Goal: Task Accomplishment & Management: Manage account settings

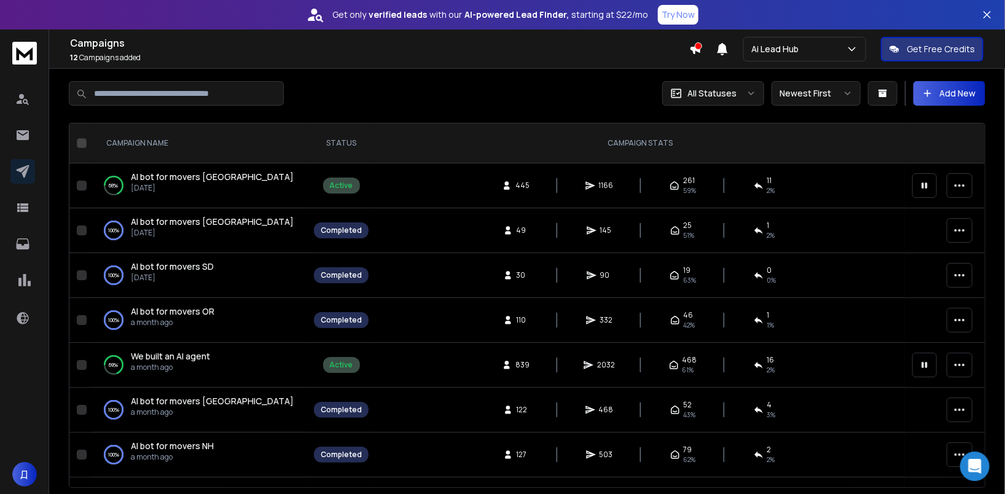
click at [281, 183] on div "68 % AI bot for movers [GEOGRAPHIC_DATA] [DATE]" at bounding box center [199, 185] width 190 height 29
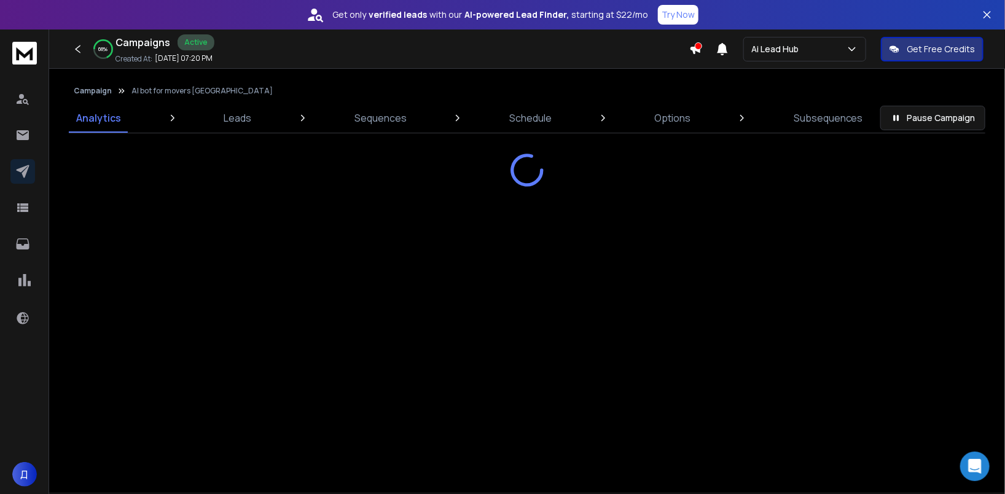
click at [257, 100] on div "Campaign AI bot for movers [GEOGRAPHIC_DATA]" at bounding box center [527, 91] width 917 height 20
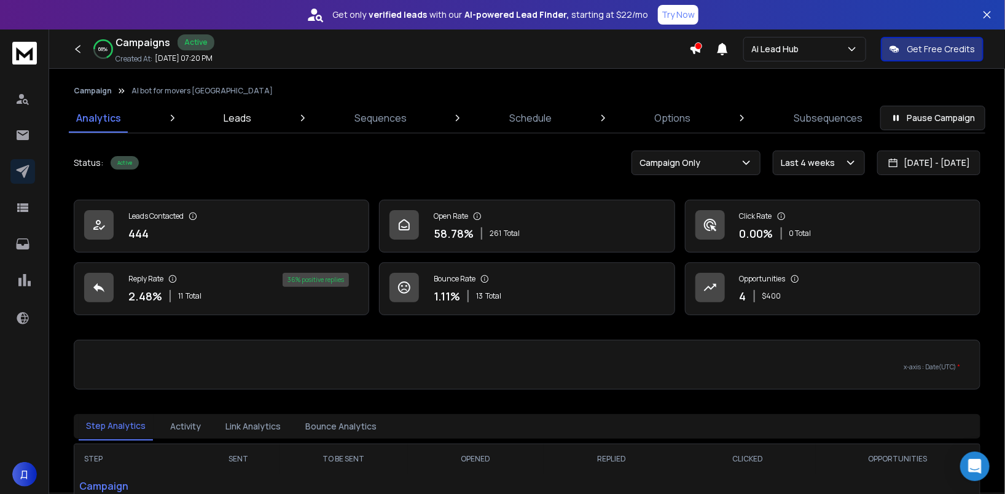
click at [244, 123] on p "Leads" at bounding box center [238, 118] width 28 height 15
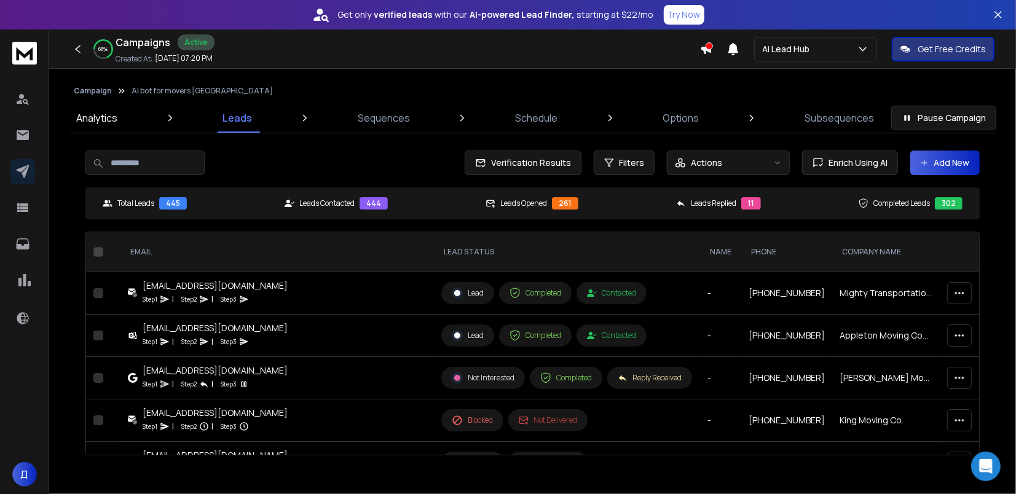
click at [95, 118] on p "Analytics" at bounding box center [96, 118] width 41 height 15
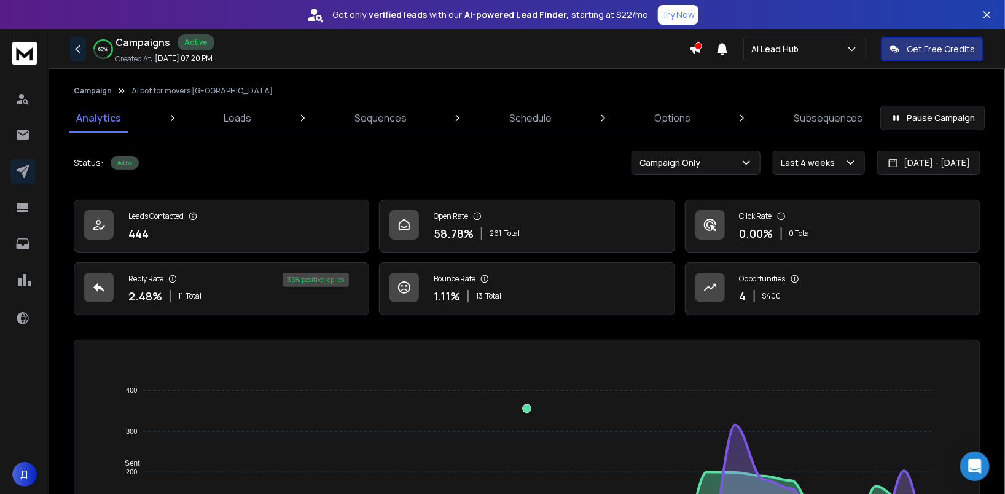
click at [80, 54] on icon at bounding box center [78, 49] width 11 height 11
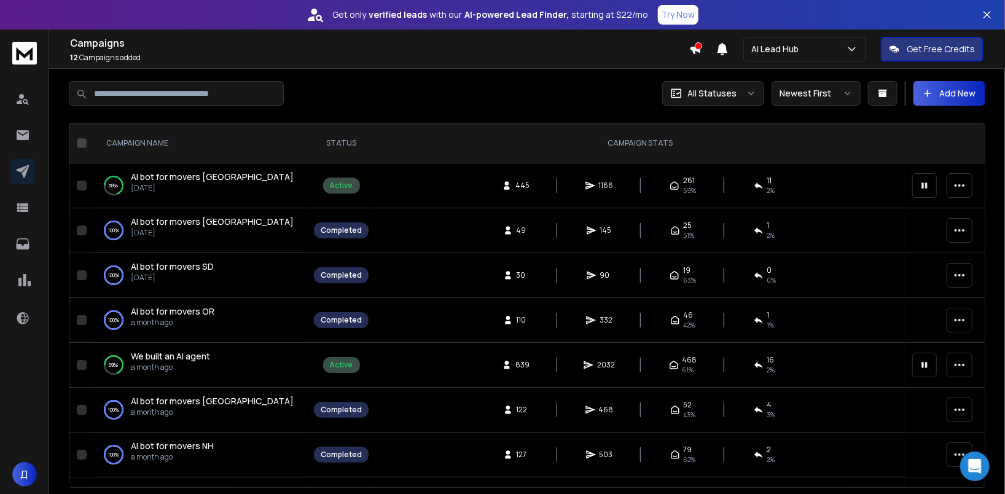
click at [383, 364] on div "839 2032 468 61 % 16 2 %" at bounding box center [640, 365] width 514 height 20
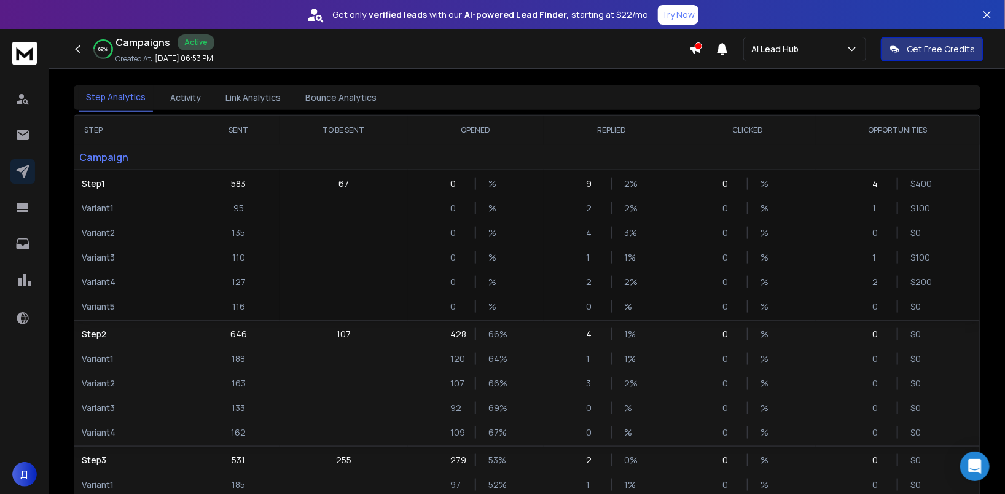
scroll to position [628, 0]
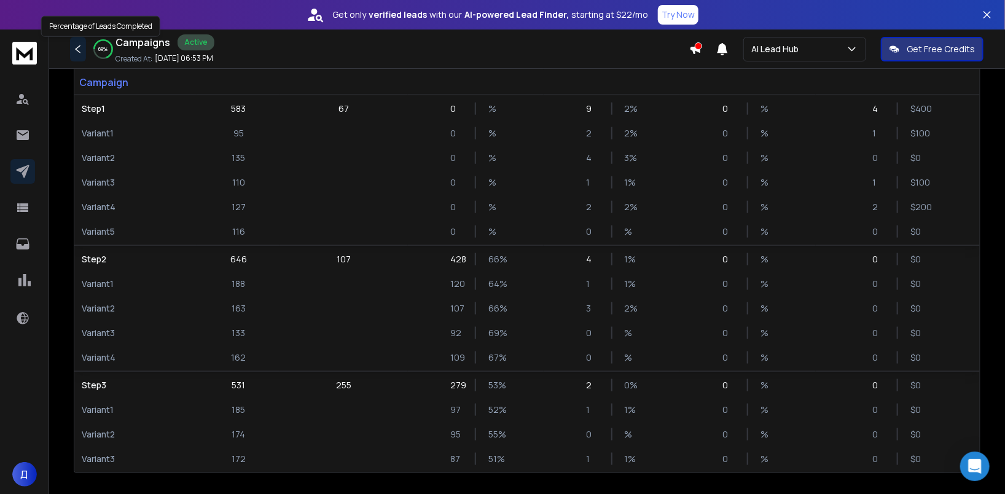
click at [82, 52] on icon at bounding box center [78, 49] width 11 height 11
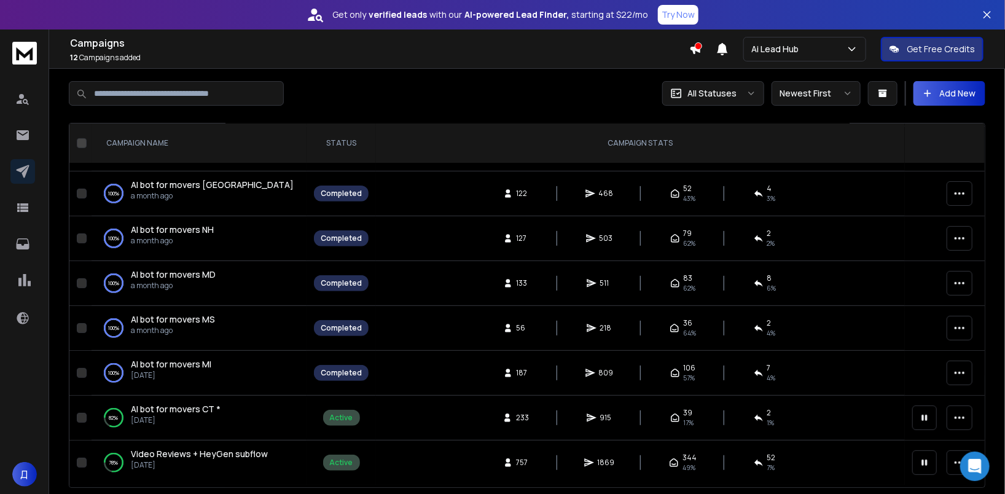
scroll to position [222, 0]
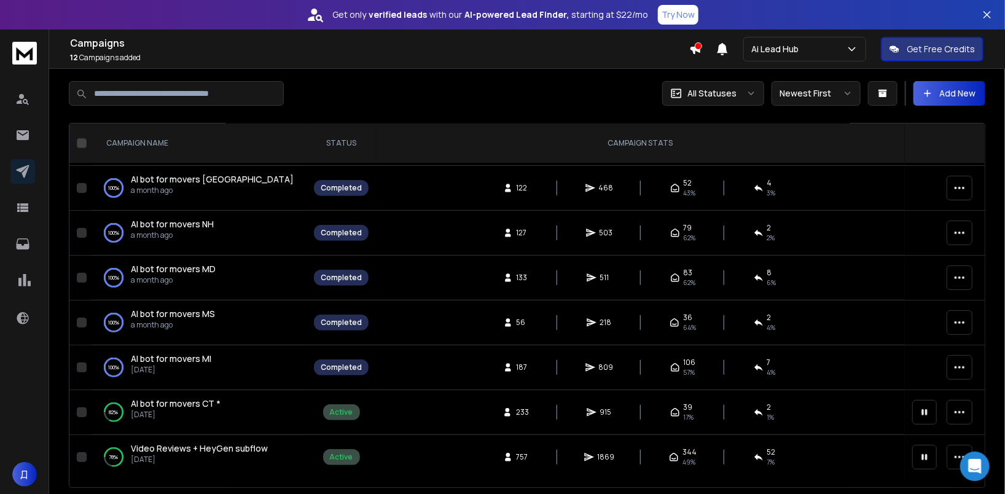
click at [224, 408] on div "82 % AI bot for movers CT * [DATE]" at bounding box center [199, 412] width 190 height 29
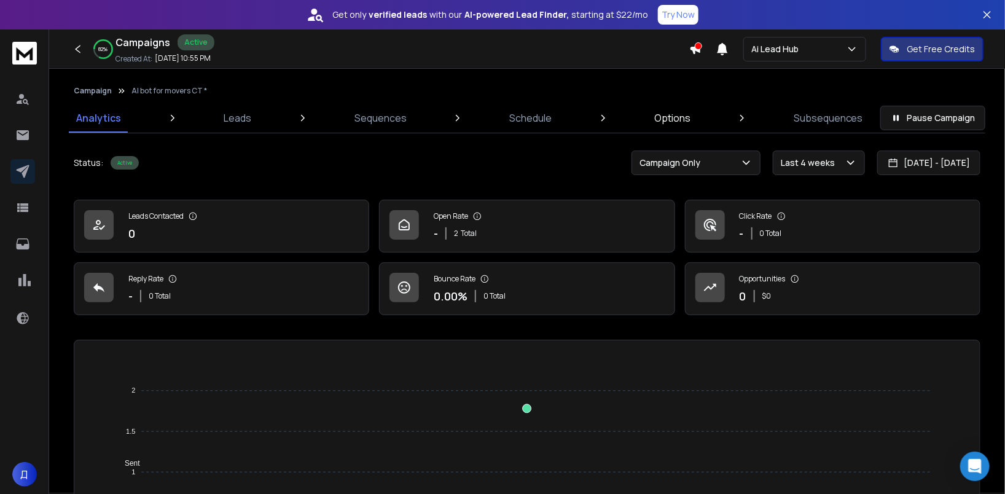
click at [683, 116] on p "Options" at bounding box center [673, 118] width 36 height 15
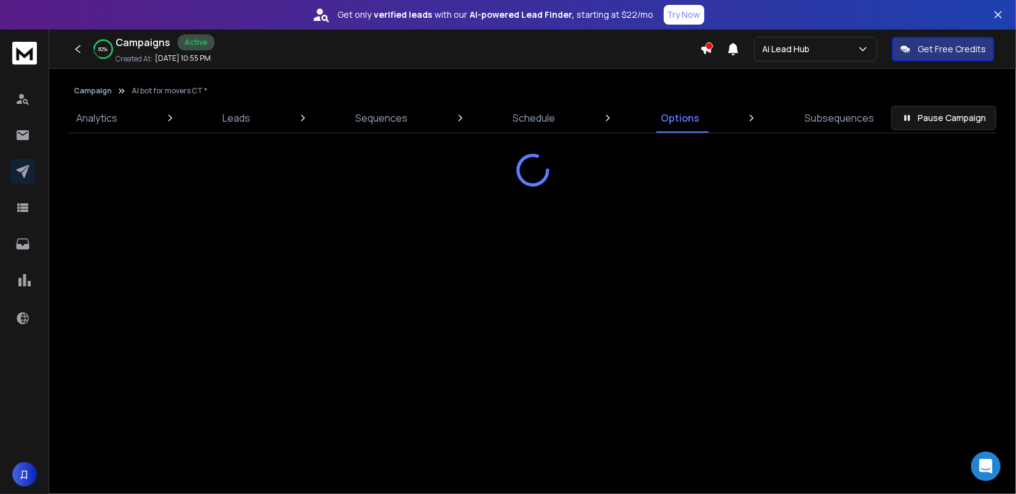
select select "*********"
select select "*"
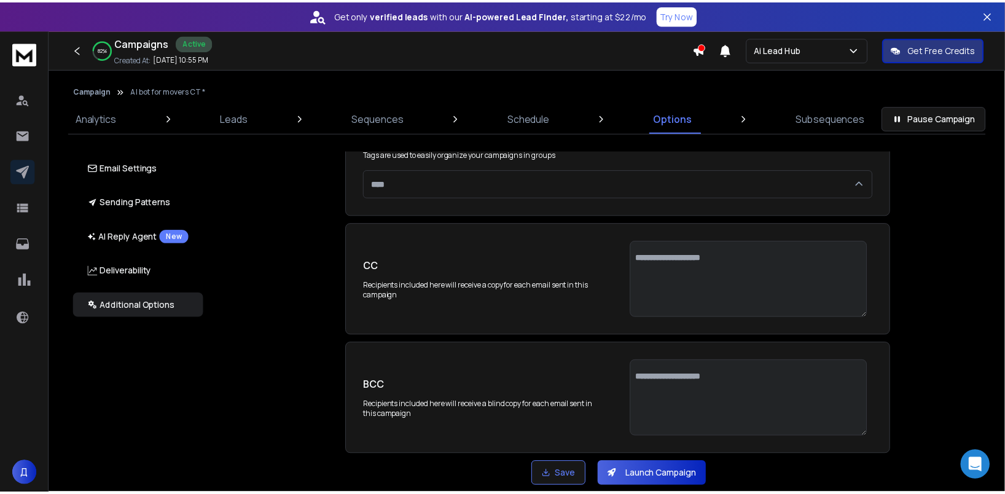
scroll to position [2602, 0]
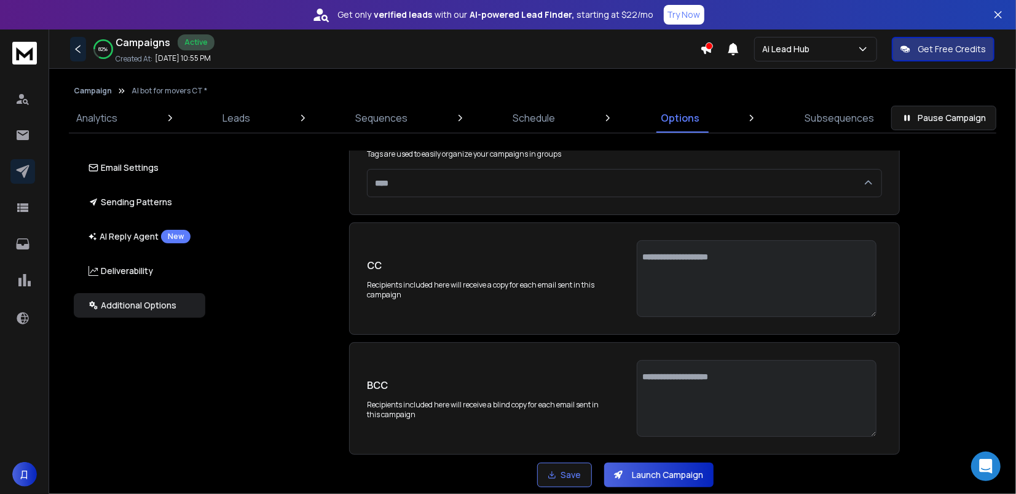
click at [83, 50] on icon at bounding box center [78, 49] width 11 height 11
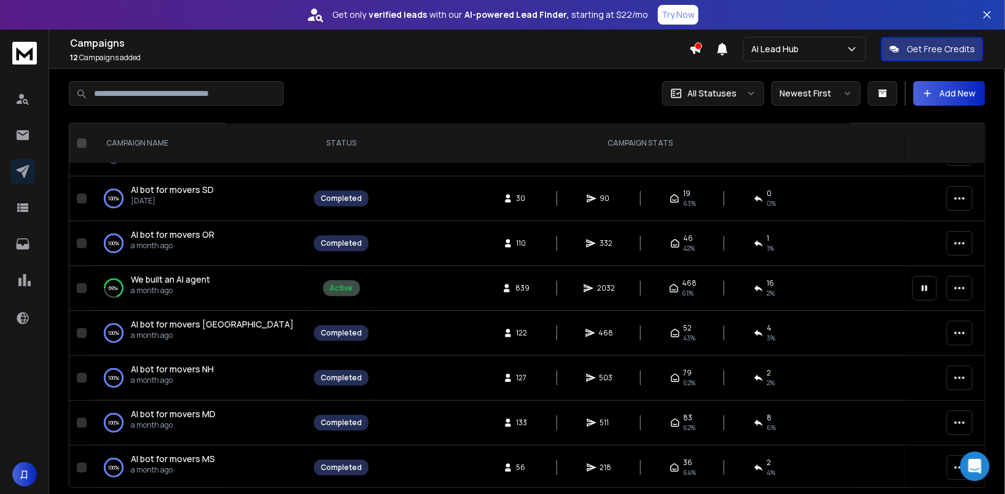
scroll to position [222, 0]
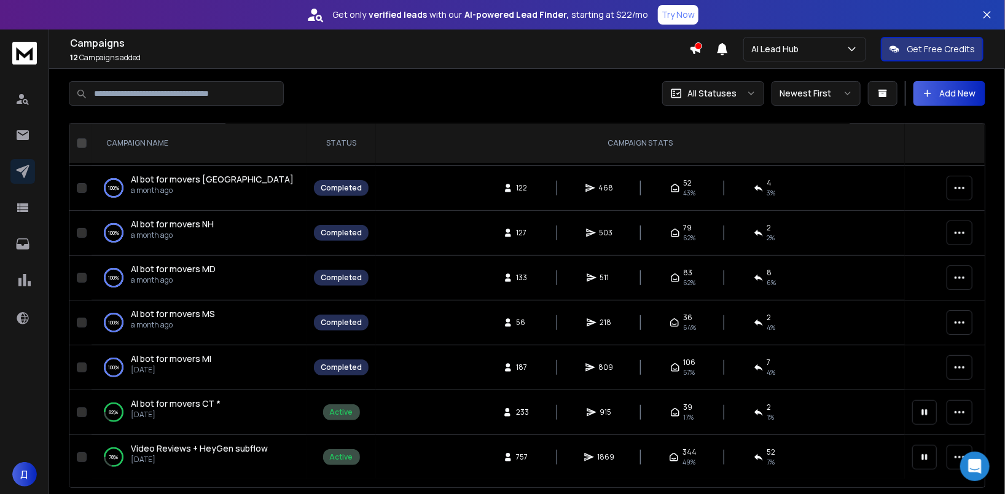
click at [391, 449] on div "757 1869 344 49 % 52 7 %" at bounding box center [640, 457] width 514 height 20
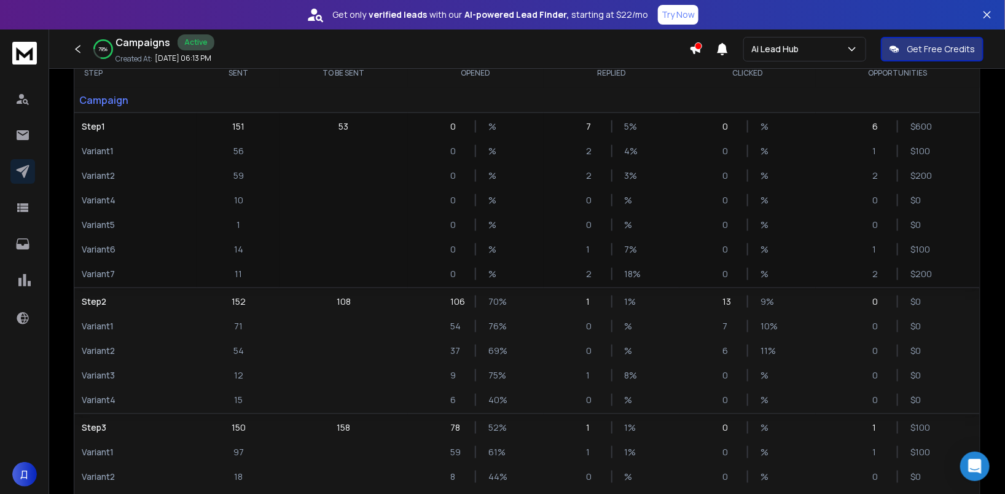
scroll to position [541, 0]
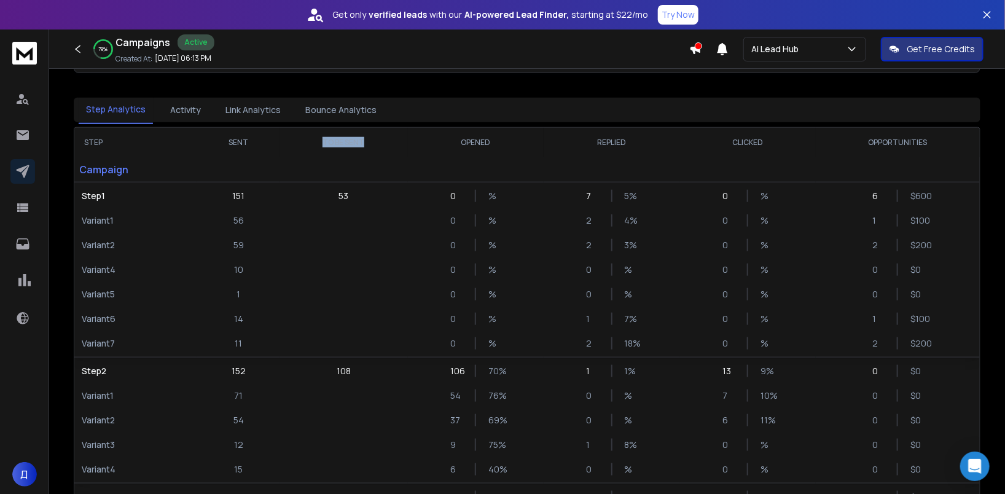
drag, startPoint x: 370, startPoint y: 141, endPoint x: 314, endPoint y: 139, distance: 55.9
click at [314, 139] on th "TO BE SENT" at bounding box center [344, 142] width 128 height 29
click at [331, 152] on th "TO BE SENT" at bounding box center [344, 142] width 128 height 29
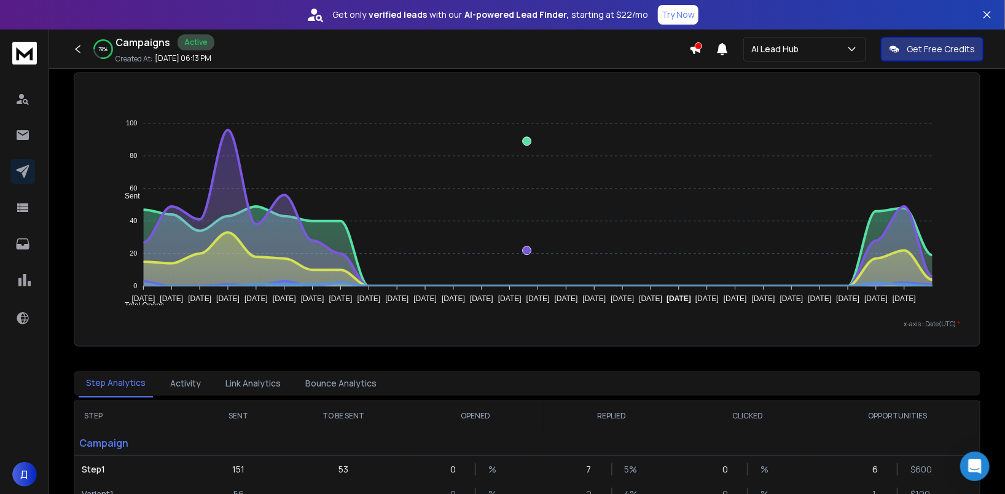
scroll to position [0, 0]
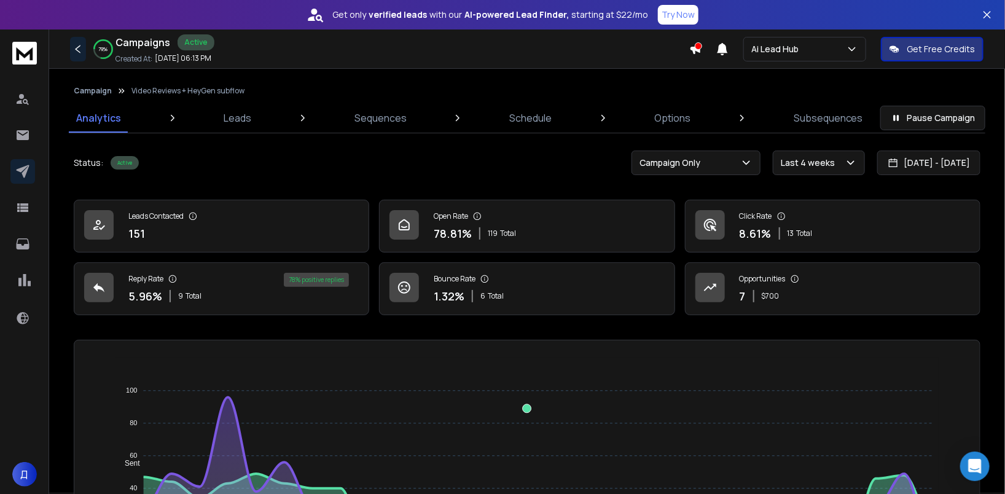
click at [82, 50] on icon at bounding box center [78, 49] width 11 height 11
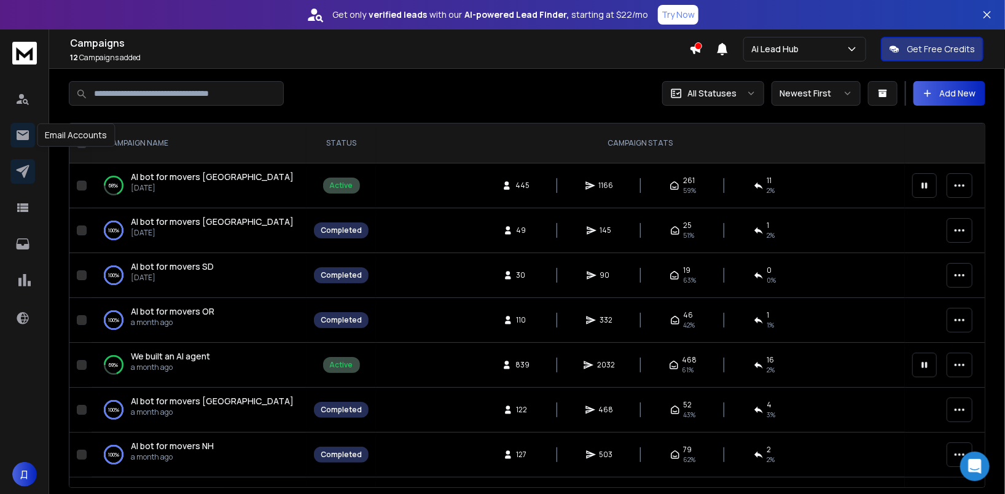
click at [22, 135] on icon at bounding box center [22, 135] width 15 height 15
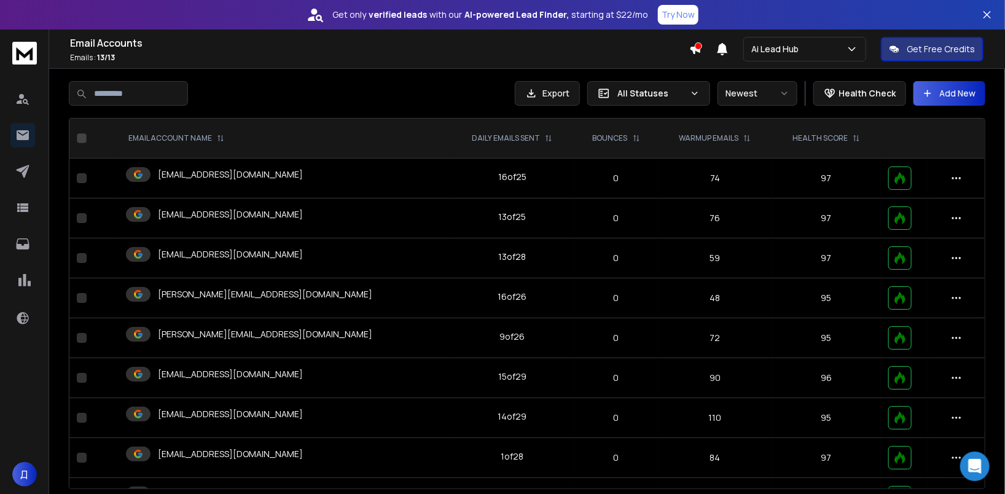
scroll to position [197, 0]
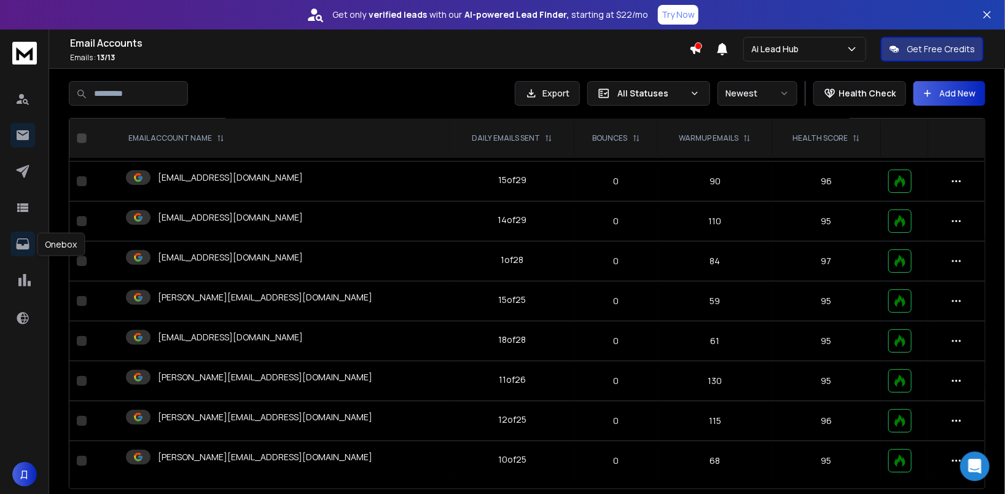
click at [29, 246] on icon at bounding box center [22, 244] width 15 height 15
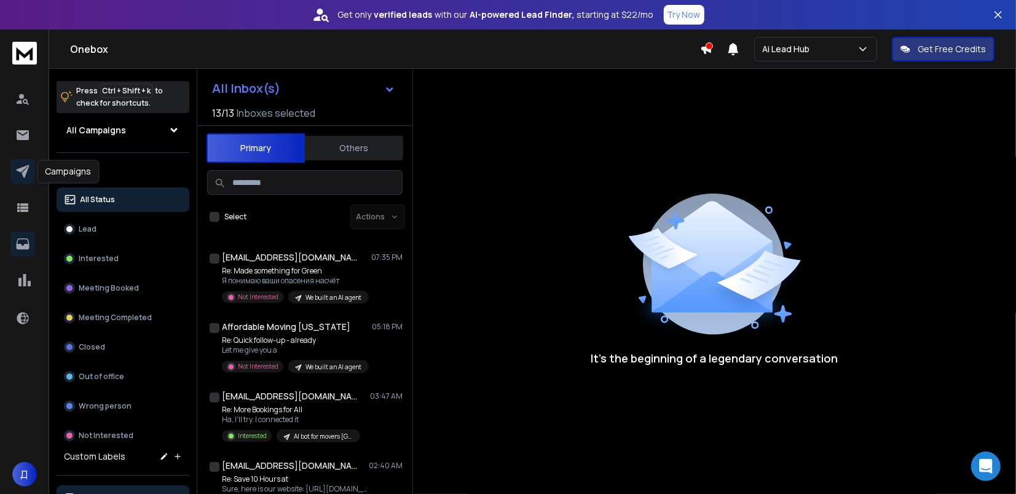
click at [29, 172] on icon at bounding box center [22, 171] width 15 height 15
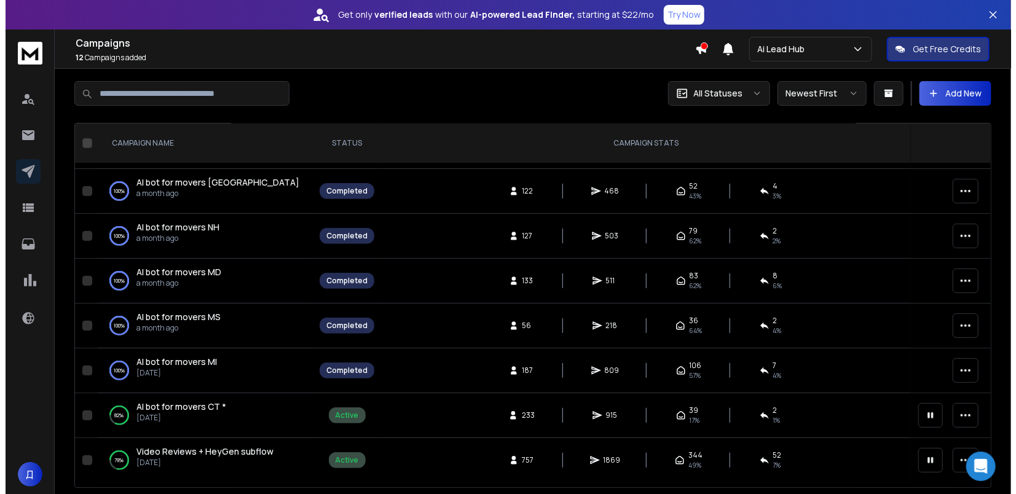
scroll to position [222, 0]
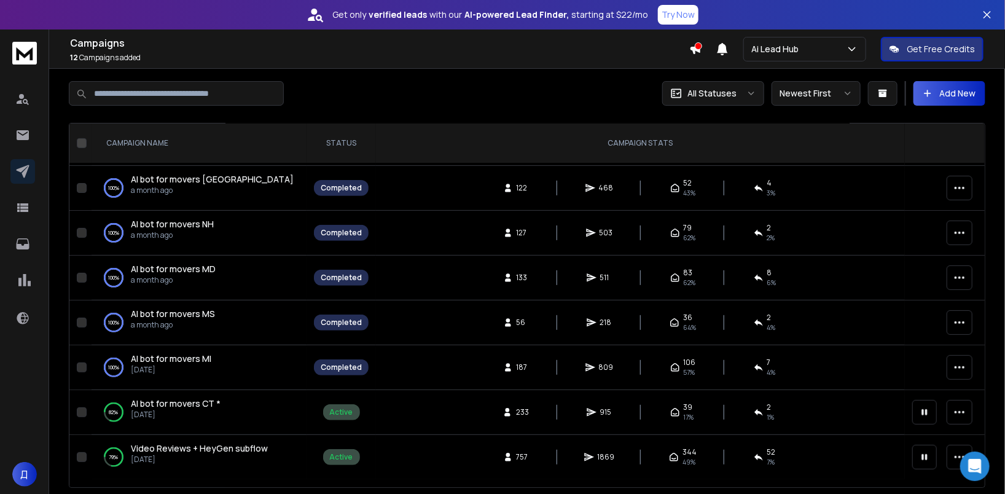
click at [226, 461] on p "[DATE]" at bounding box center [199, 460] width 137 height 10
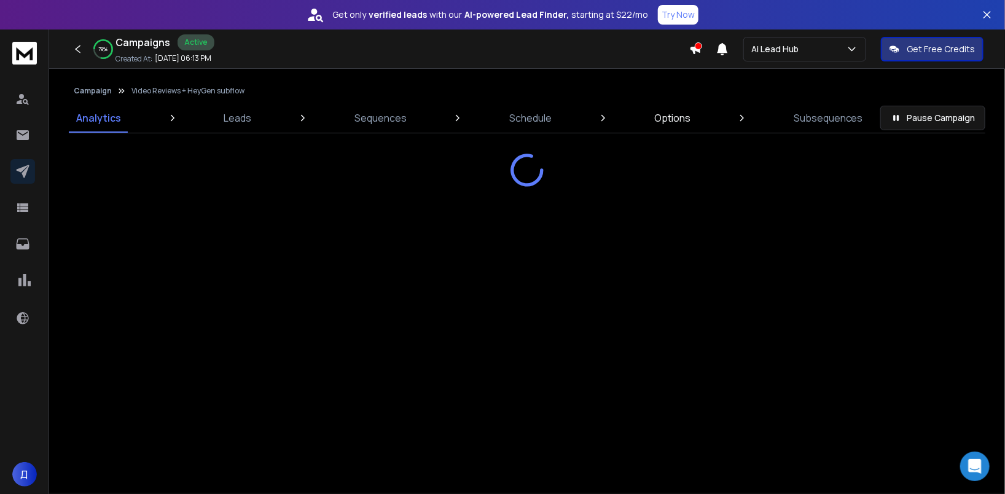
click at [675, 118] on p "Options" at bounding box center [673, 118] width 36 height 15
select select "*********"
select select "*"
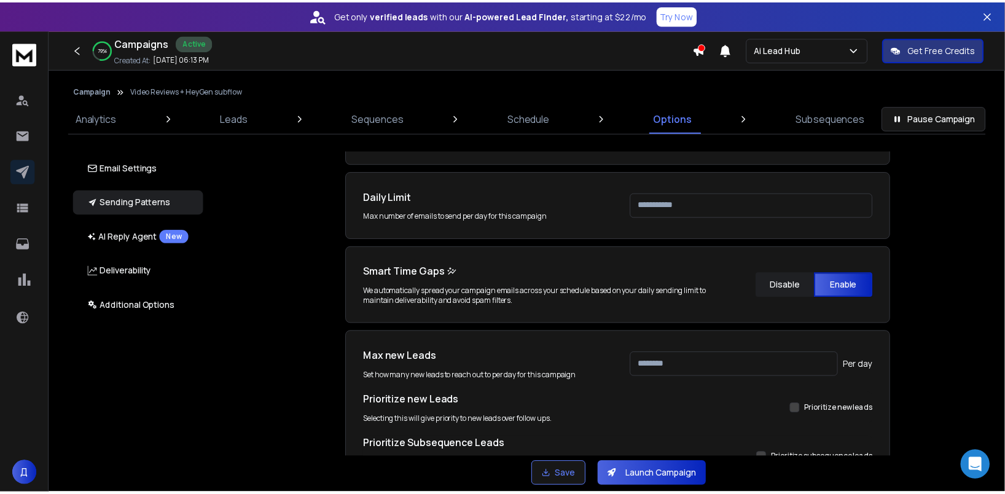
scroll to position [546, 0]
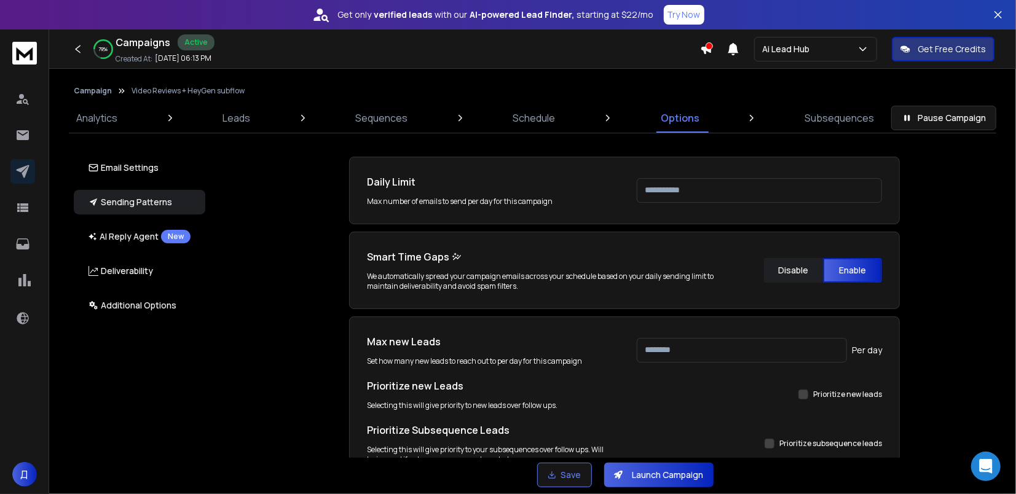
drag, startPoint x: 661, startPoint y: 190, endPoint x: 633, endPoint y: 192, distance: 28.3
click at [637, 192] on input "**" at bounding box center [759, 190] width 245 height 25
type input "***"
click at [575, 480] on button "Save" at bounding box center [564, 475] width 55 height 25
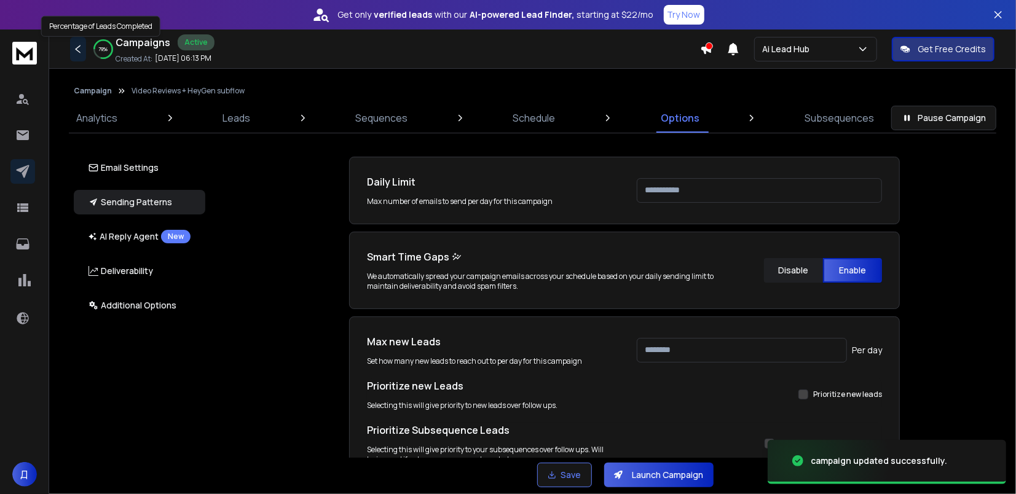
click at [79, 51] on icon at bounding box center [77, 49] width 5 height 8
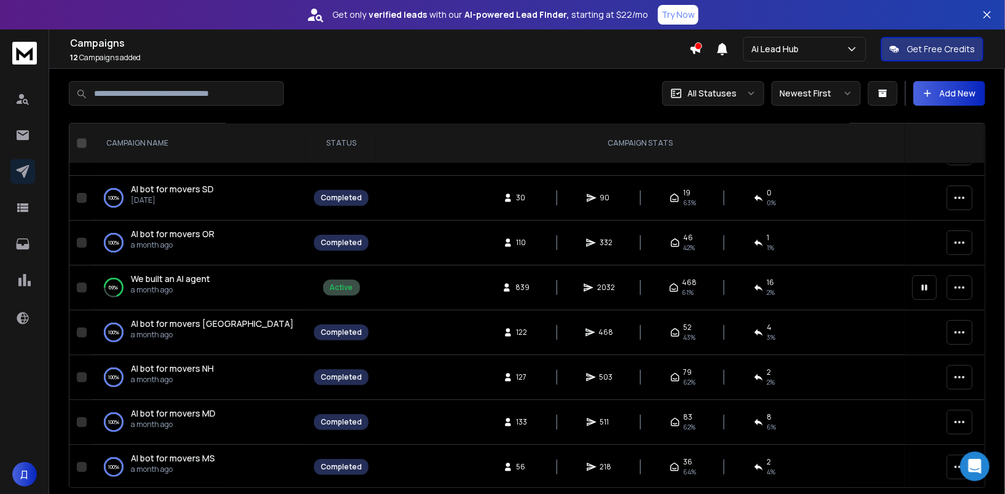
scroll to position [222, 0]
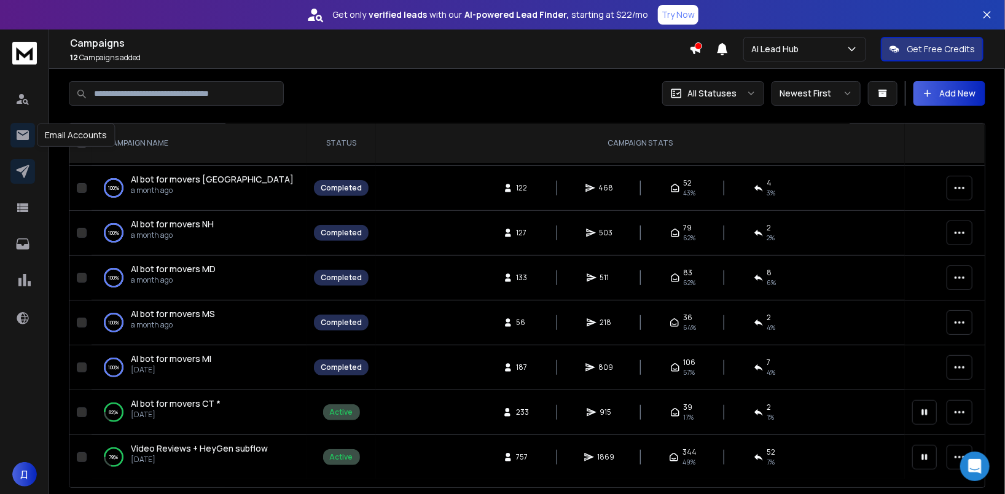
click at [22, 134] on icon at bounding box center [23, 135] width 12 height 10
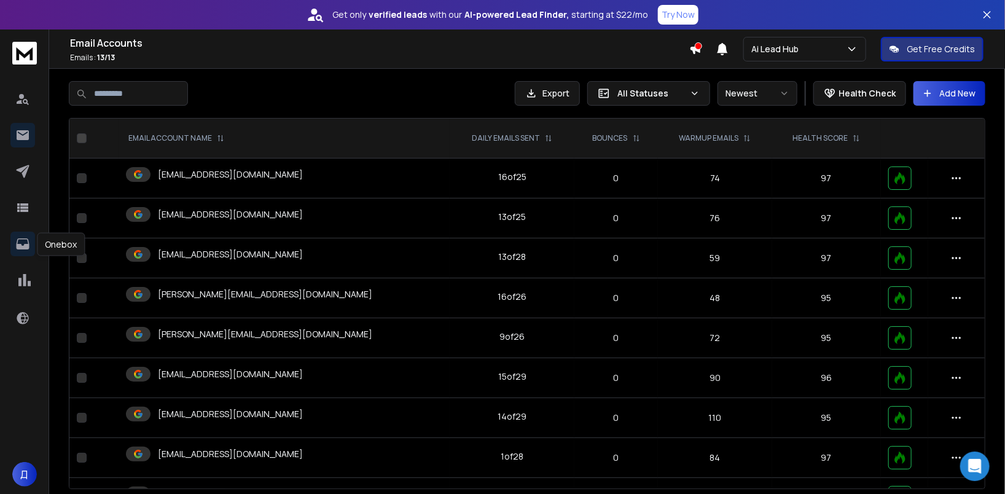
click at [24, 249] on icon at bounding box center [22, 243] width 13 height 11
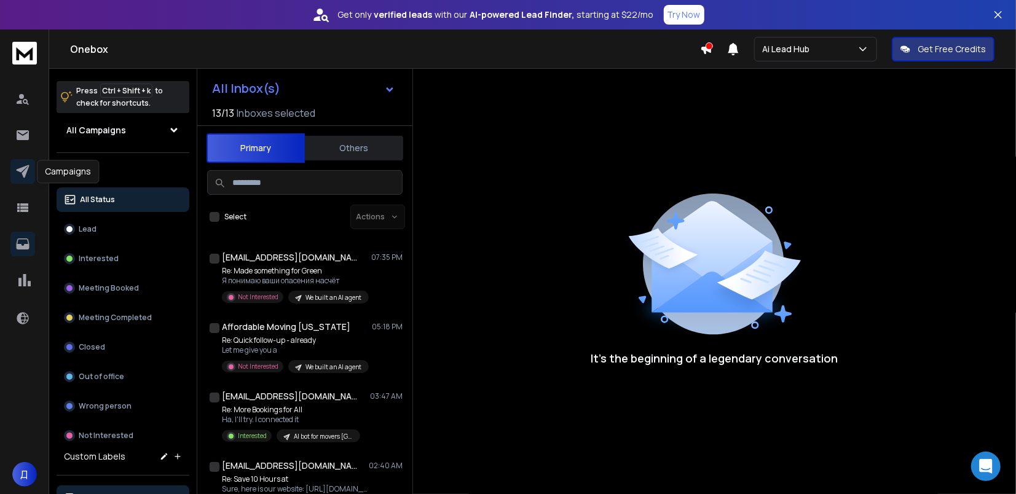
click at [22, 171] on icon at bounding box center [22, 171] width 13 height 13
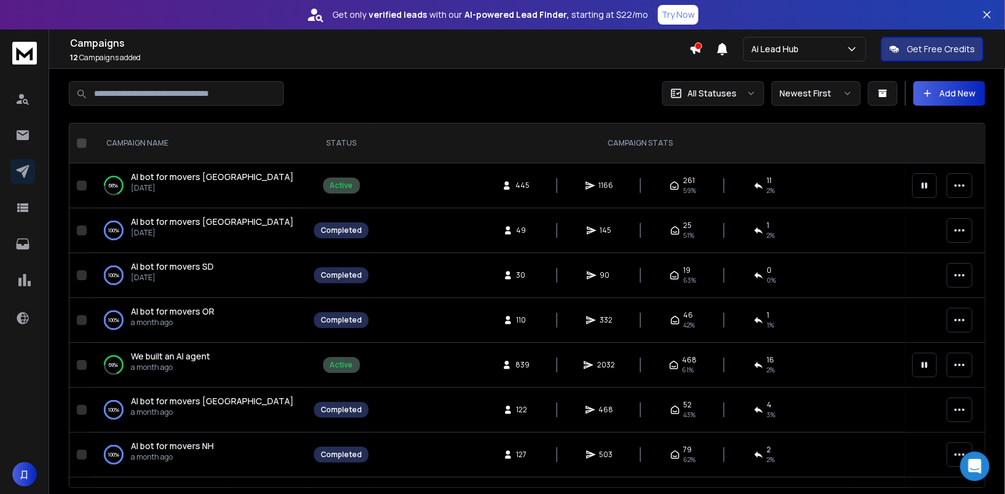
click at [35, 246] on div at bounding box center [24, 246] width 28 height 29
click at [29, 245] on link at bounding box center [22, 244] width 25 height 25
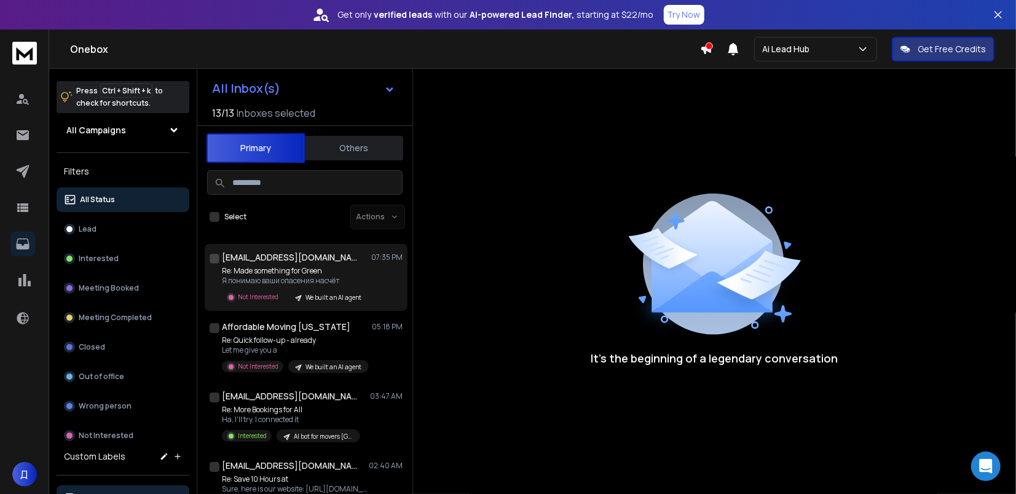
click at [379, 269] on div "Re: Made something for Green Я понимаю ваши опасения насчёт Not Interested We b…" at bounding box center [312, 284] width 181 height 37
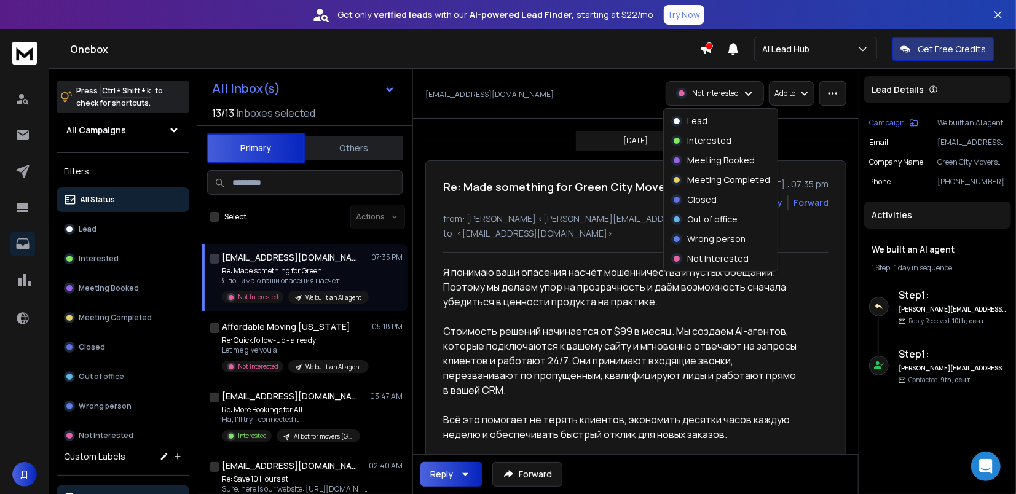
click at [710, 94] on p "Not Interested" at bounding box center [715, 93] width 47 height 10
click at [698, 143] on p "Interested" at bounding box center [709, 141] width 44 height 12
